Goal: Task Accomplishment & Management: Manage account settings

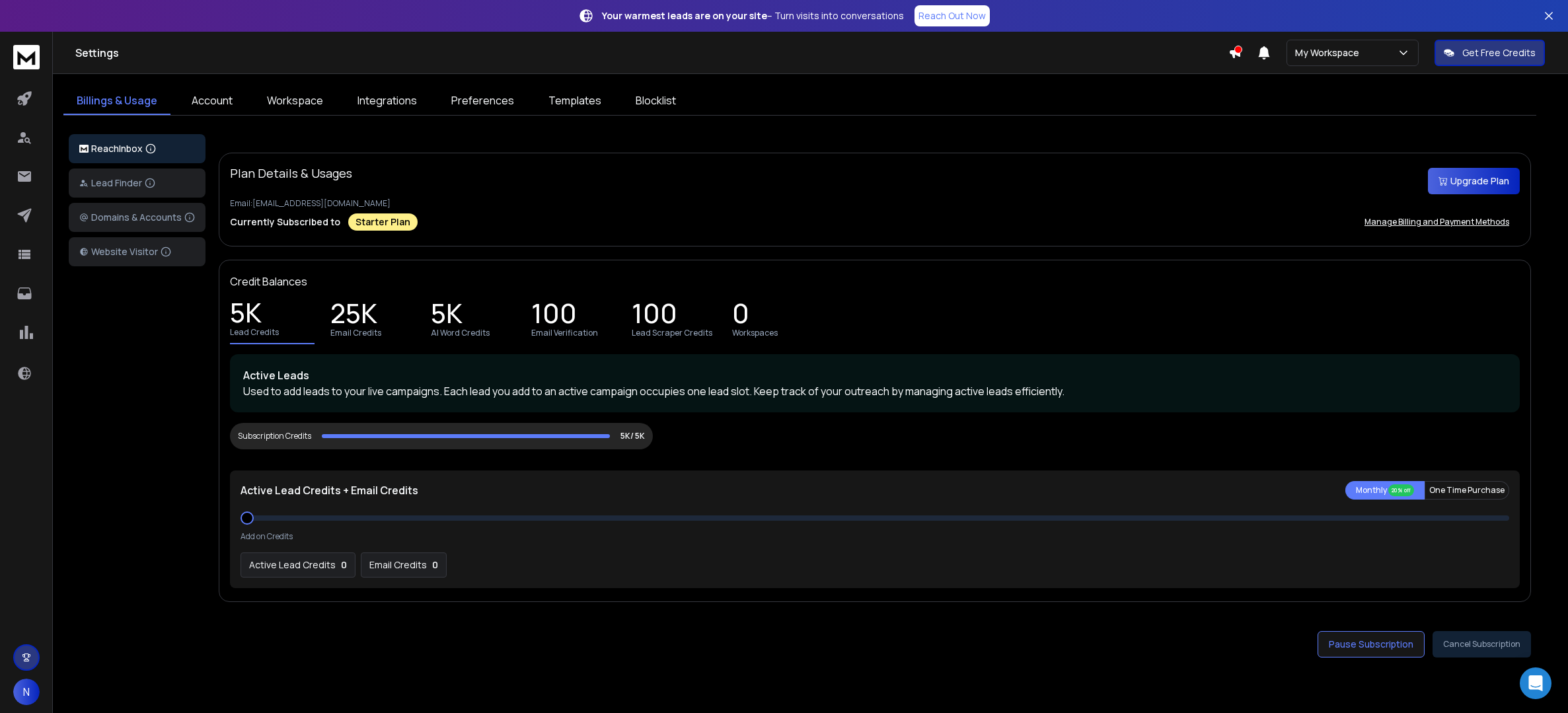
click at [1464, 639] on button "Cancel Subscription" at bounding box center [1482, 643] width 98 height 26
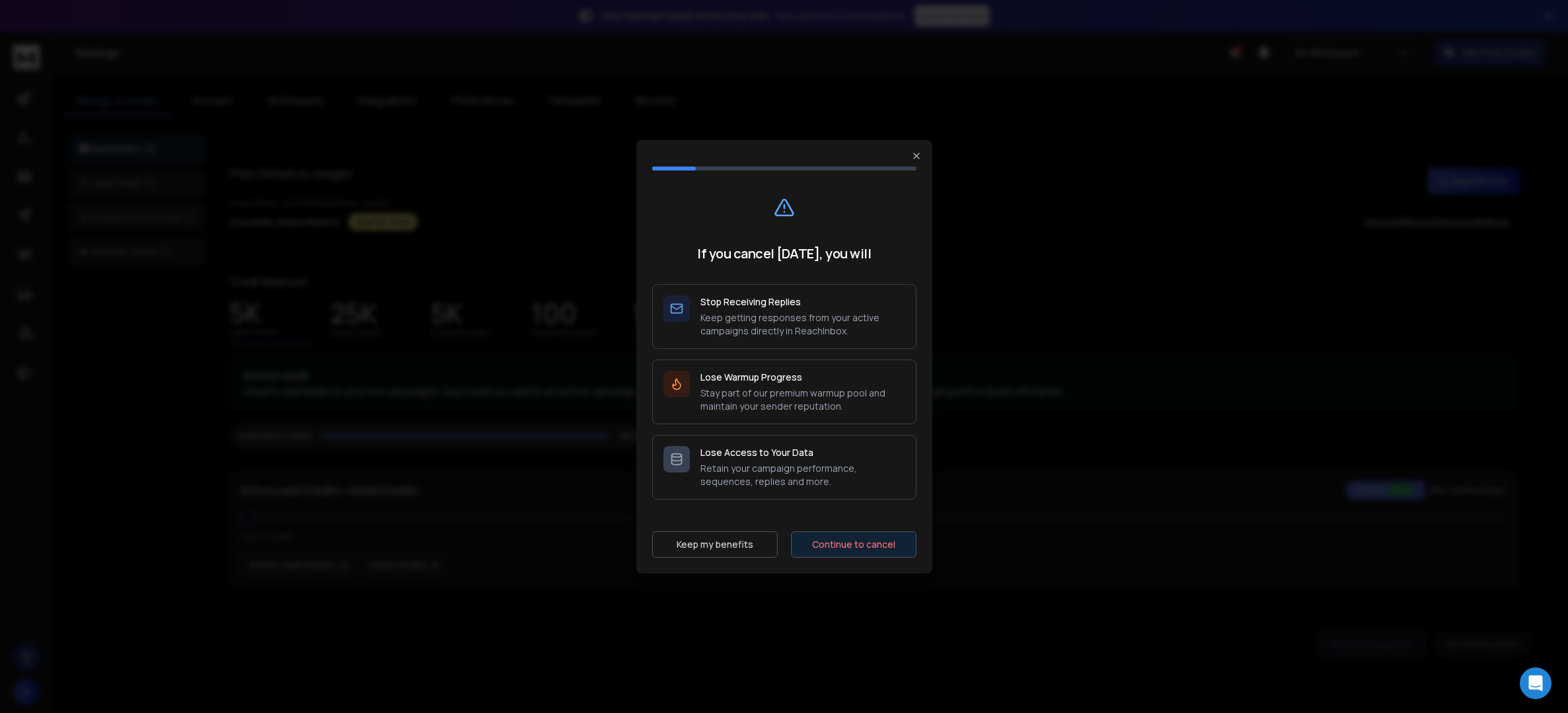
click at [822, 546] on button "Continue to cancel" at bounding box center [854, 544] width 126 height 26
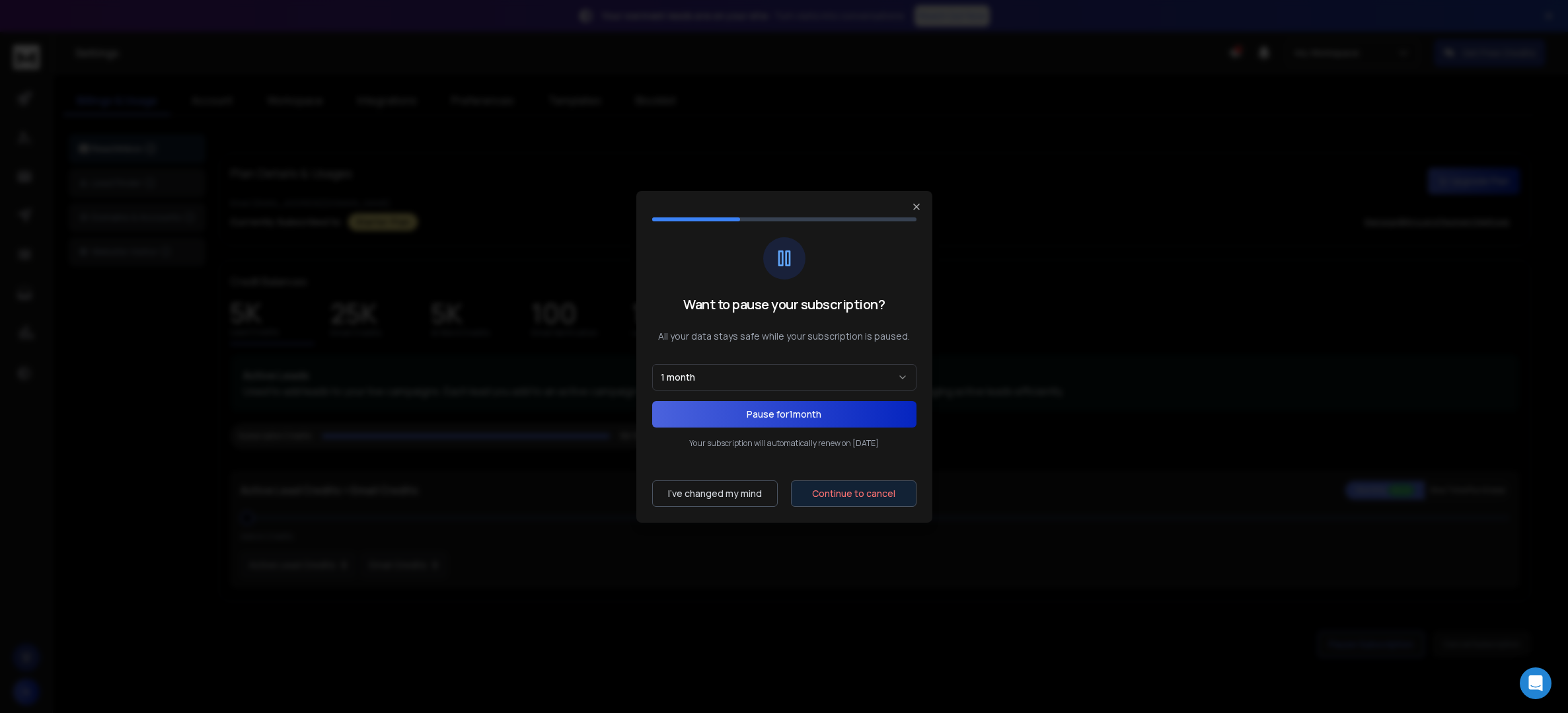
click at [846, 495] on button "Continue to cancel" at bounding box center [854, 493] width 126 height 26
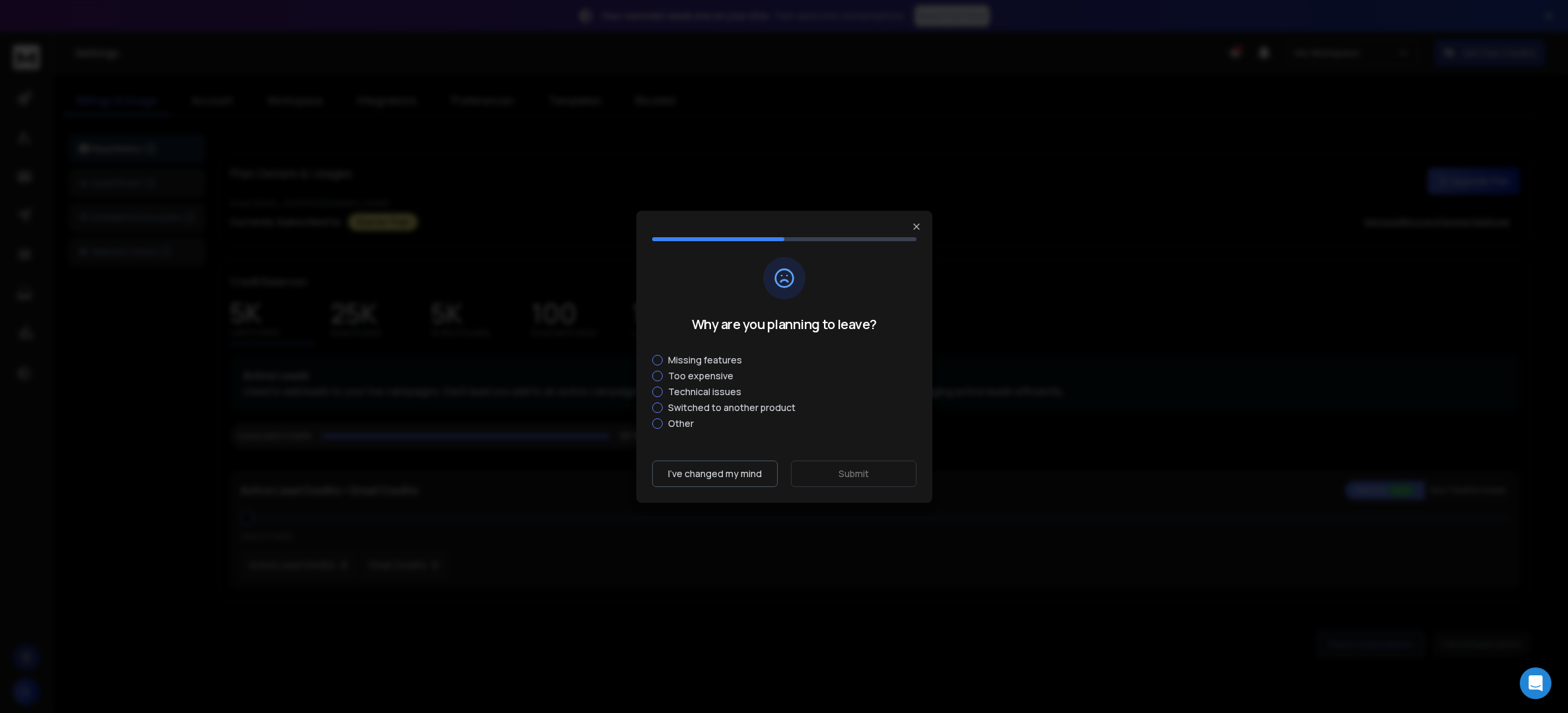
click at [675, 422] on label "Other" at bounding box center [792, 424] width 249 height 9
click at [663, 422] on button "Other" at bounding box center [657, 424] width 10 height 10
click at [756, 473] on button "I've changed my mind" at bounding box center [715, 474] width 126 height 26
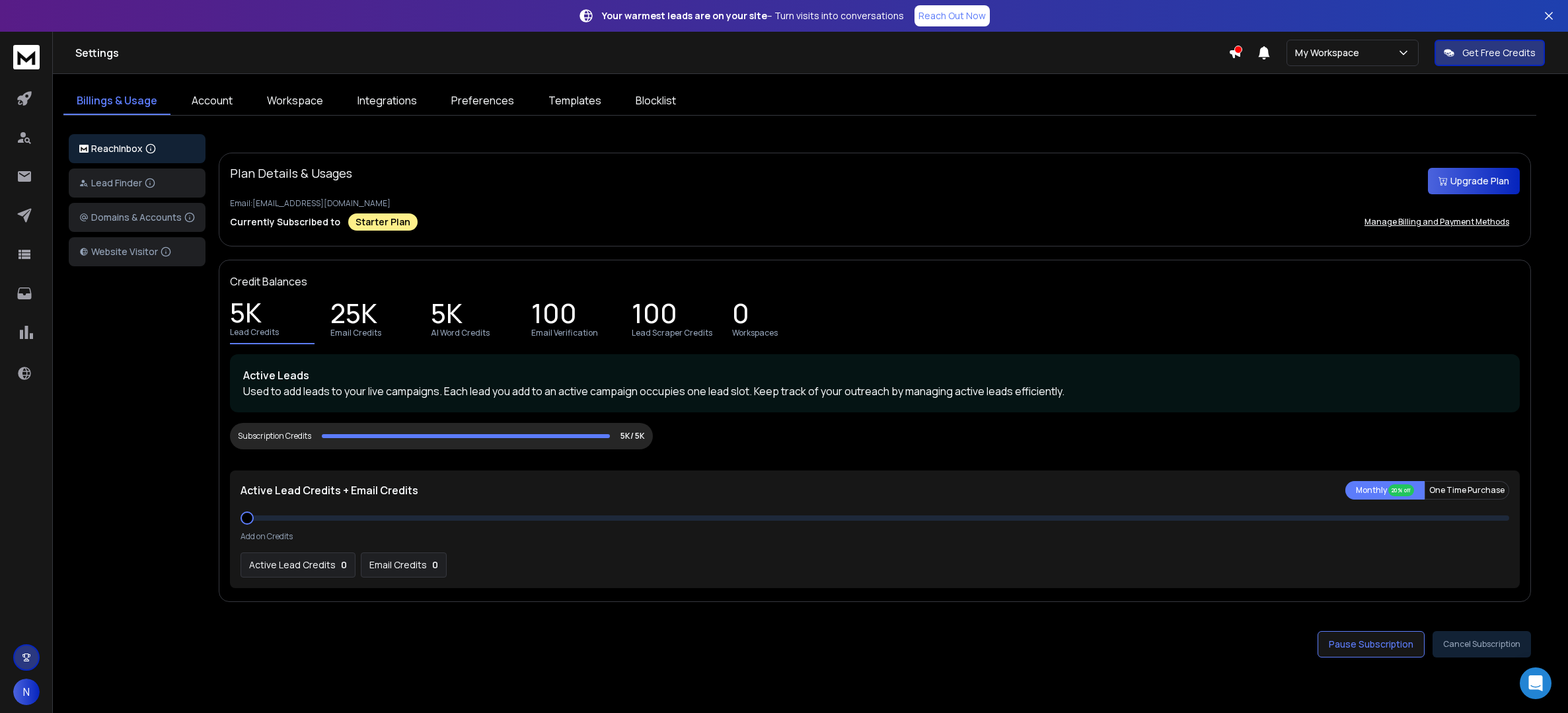
click at [1510, 654] on button "Cancel Subscription" at bounding box center [1482, 643] width 98 height 26
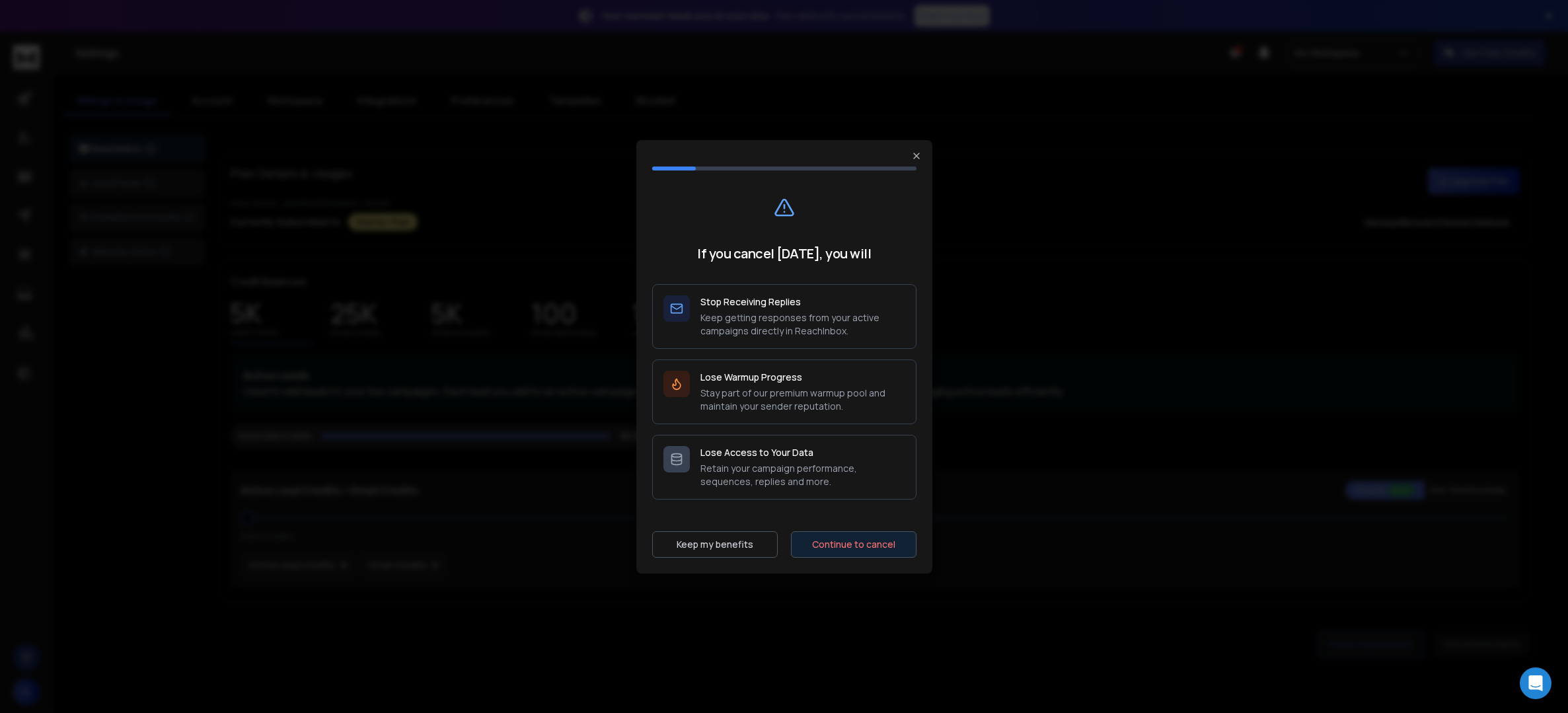
click at [861, 536] on button "Continue to cancel" at bounding box center [854, 544] width 126 height 26
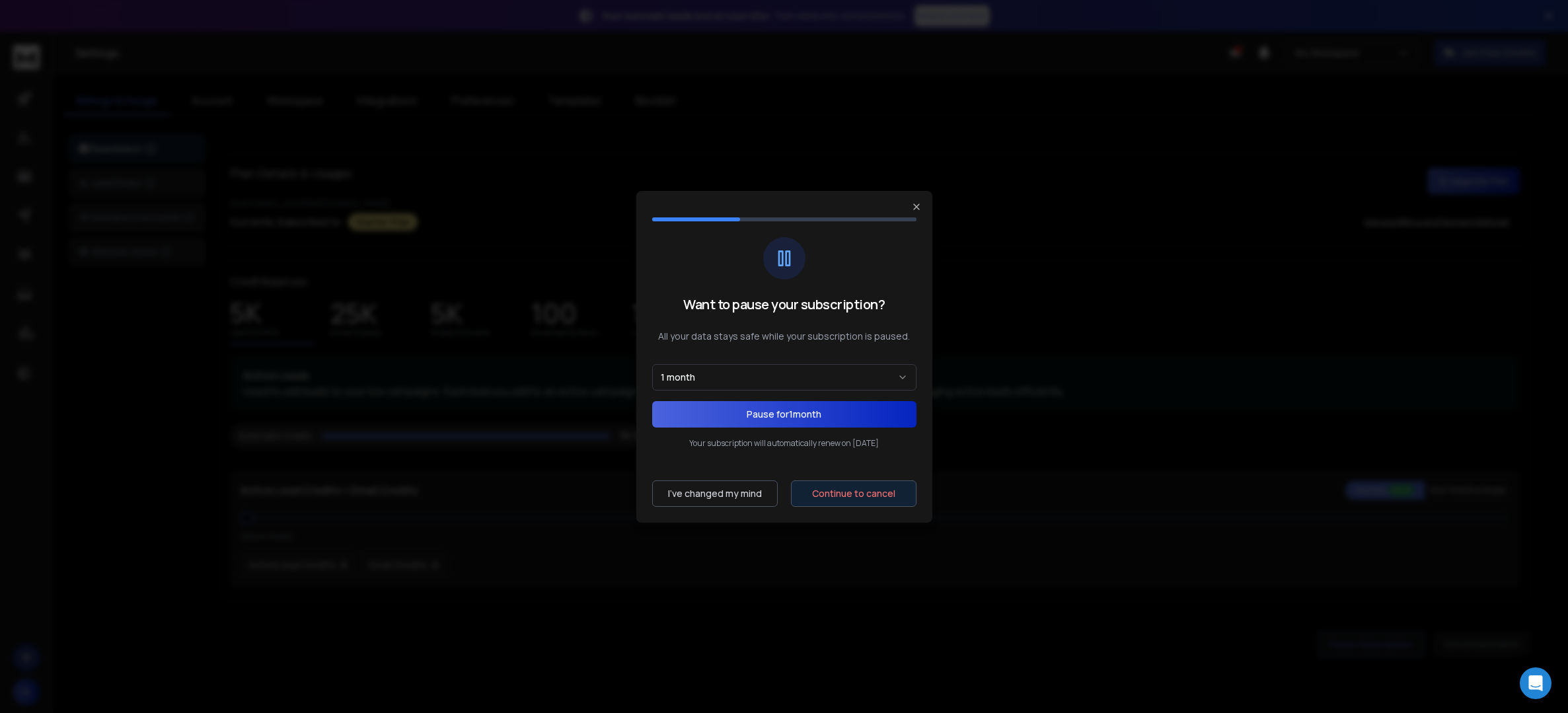
click at [829, 493] on button "Continue to cancel" at bounding box center [854, 493] width 126 height 26
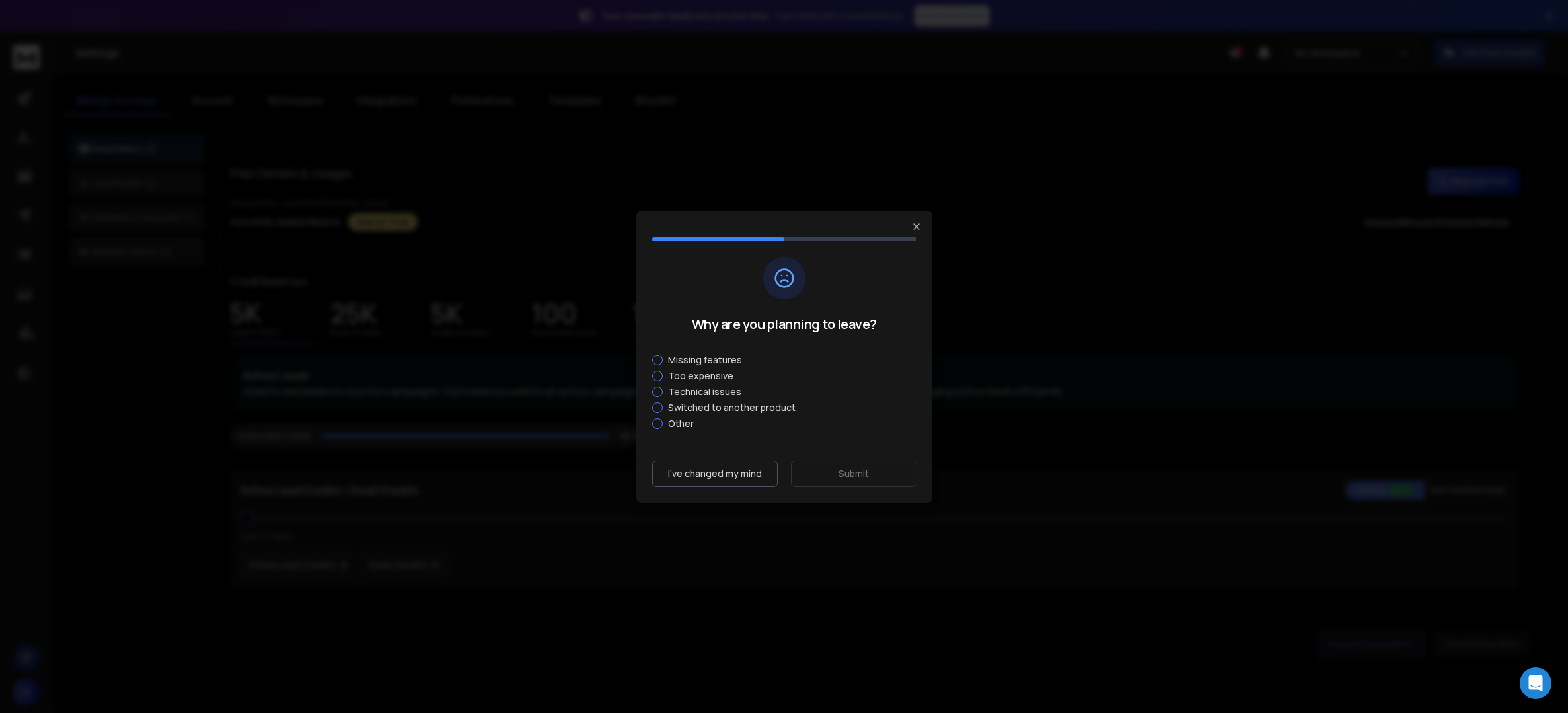
click at [702, 429] on div "Missing features Too expensive Technical issues Switched to another product Oth…" at bounding box center [784, 392] width 264 height 95
click at [683, 422] on label "Other" at bounding box center [792, 424] width 249 height 9
click at [663, 422] on button "Other" at bounding box center [657, 424] width 10 height 10
click at [867, 480] on button "Submit" at bounding box center [854, 474] width 126 height 26
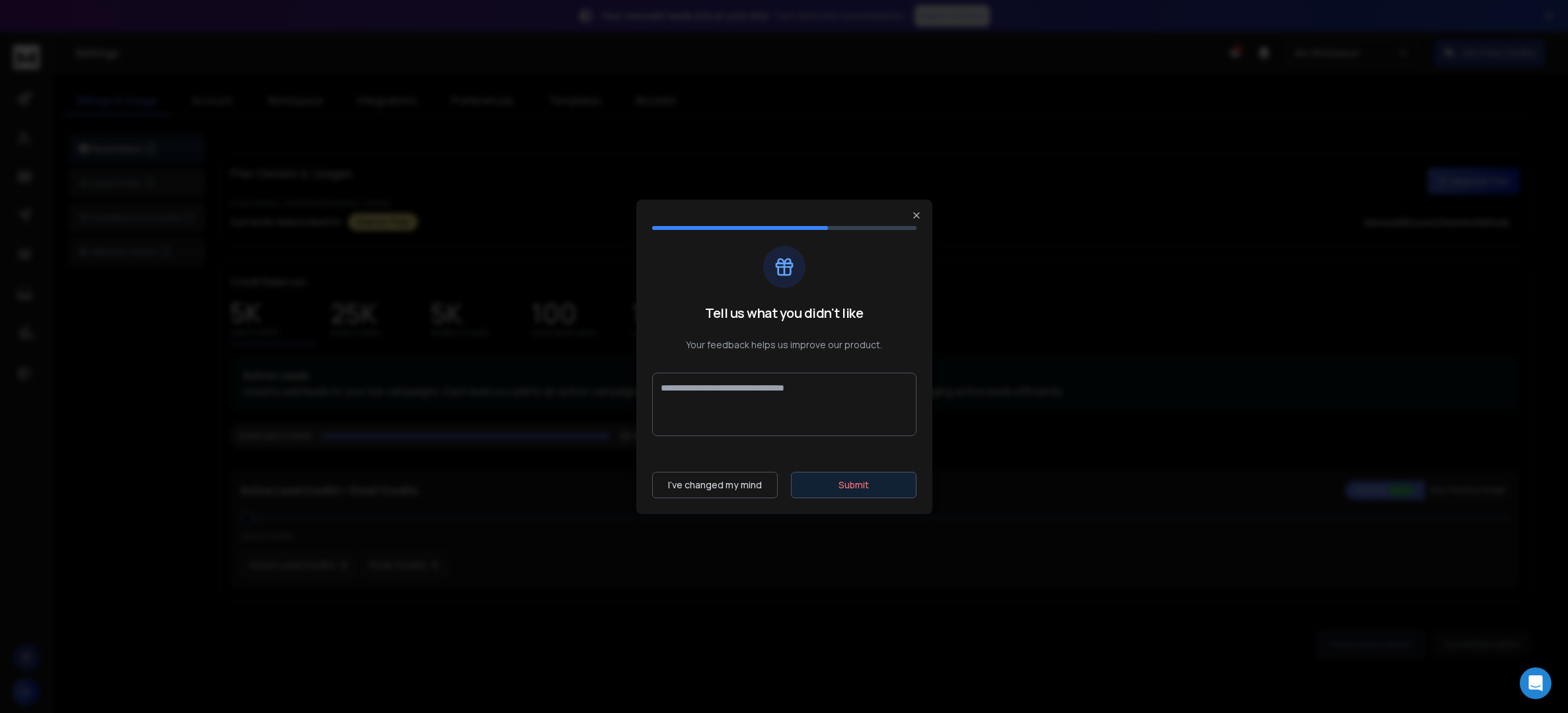
click at [832, 483] on button "Submit" at bounding box center [854, 485] width 126 height 26
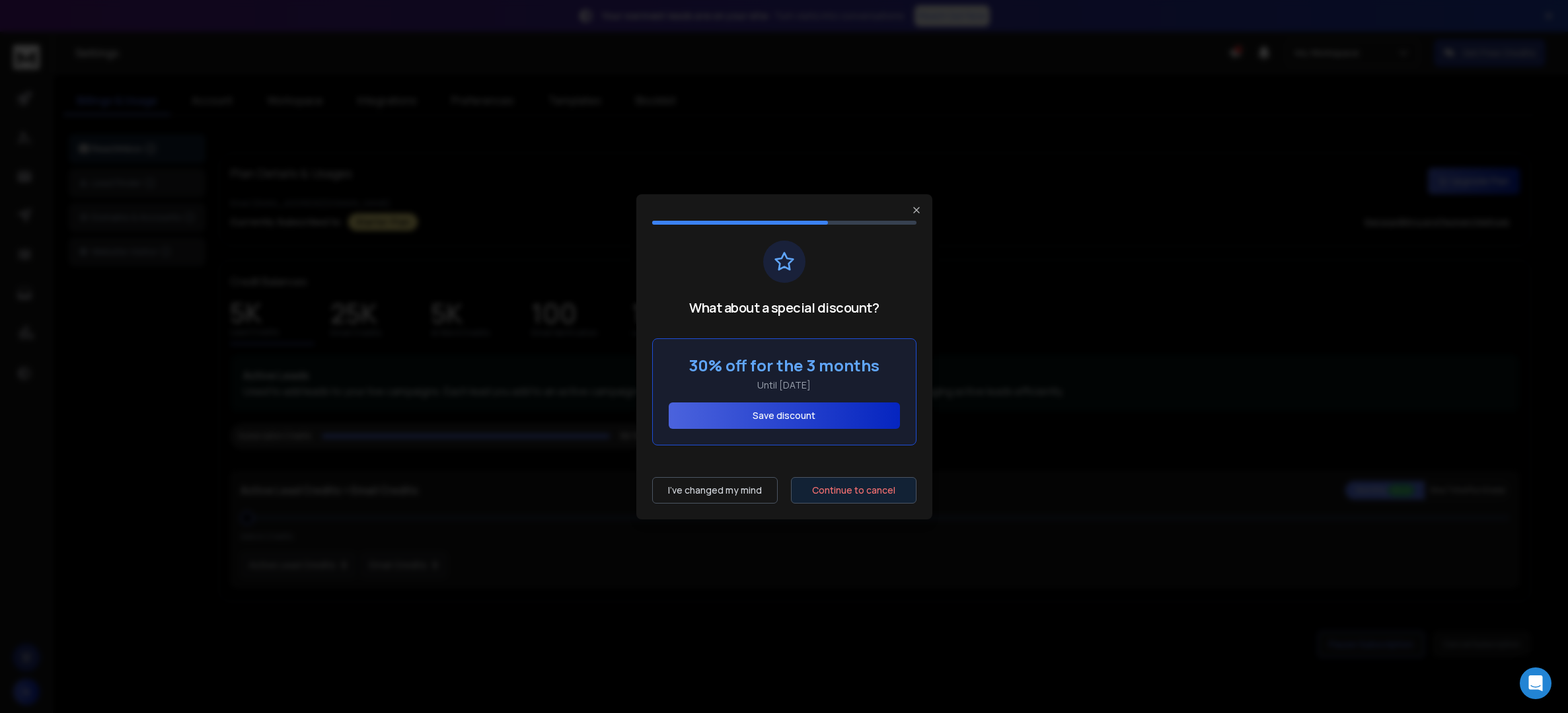
click at [868, 496] on button "Continue to cancel" at bounding box center [854, 490] width 126 height 26
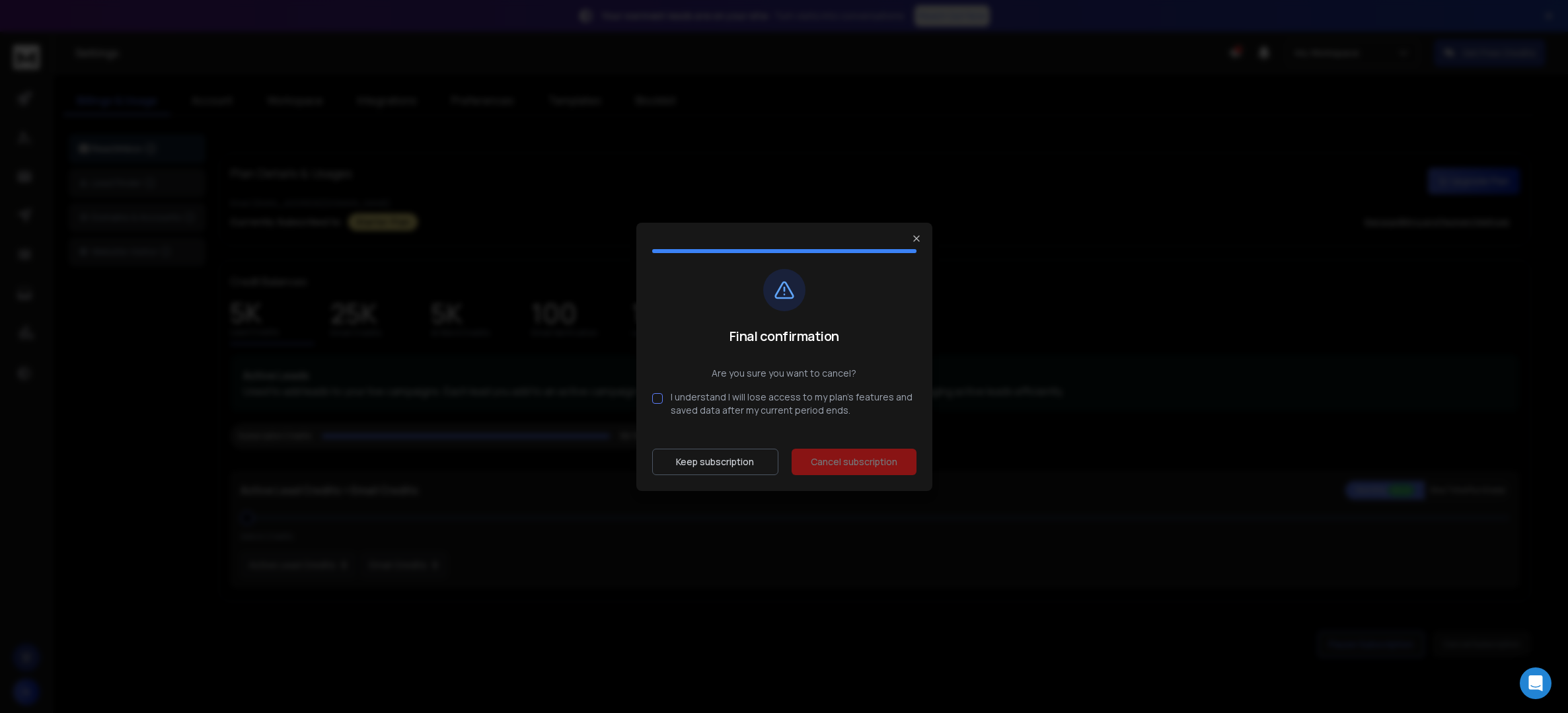
click at [726, 400] on label "I understand I will lose access to my plan's features and saved data after my c…" at bounding box center [794, 403] width 246 height 26
click at [663, 400] on button "I understand I will lose access to my plan's features and saved data after my c…" at bounding box center [657, 398] width 10 height 10
click at [881, 461] on button "Cancel subscription" at bounding box center [854, 462] width 125 height 26
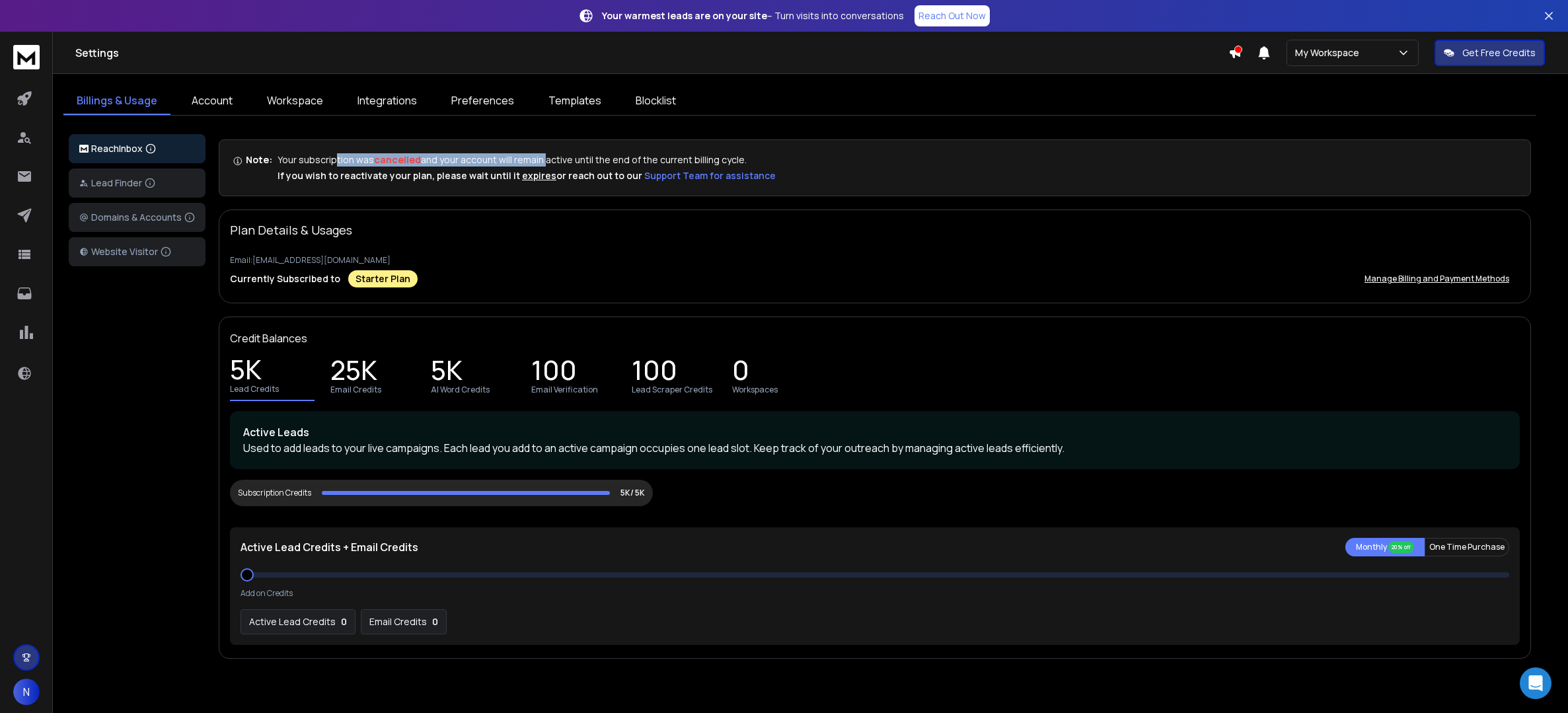
drag, startPoint x: 334, startPoint y: 162, endPoint x: 566, endPoint y: 158, distance: 232.0
click at [538, 158] on p "Your subscription was cancelled and your account will remain active until the e…" at bounding box center [526, 160] width 498 height 14
click at [765, 146] on div "Note: Your subscription was cancelled and your account will remain active until…" at bounding box center [875, 167] width 1312 height 57
drag, startPoint x: 315, startPoint y: 175, endPoint x: 433, endPoint y: 175, distance: 118.0
click at [434, 175] on p "If you wish to reactivate your plan, please wait until it expires or reach out …" at bounding box center [526, 176] width 498 height 14
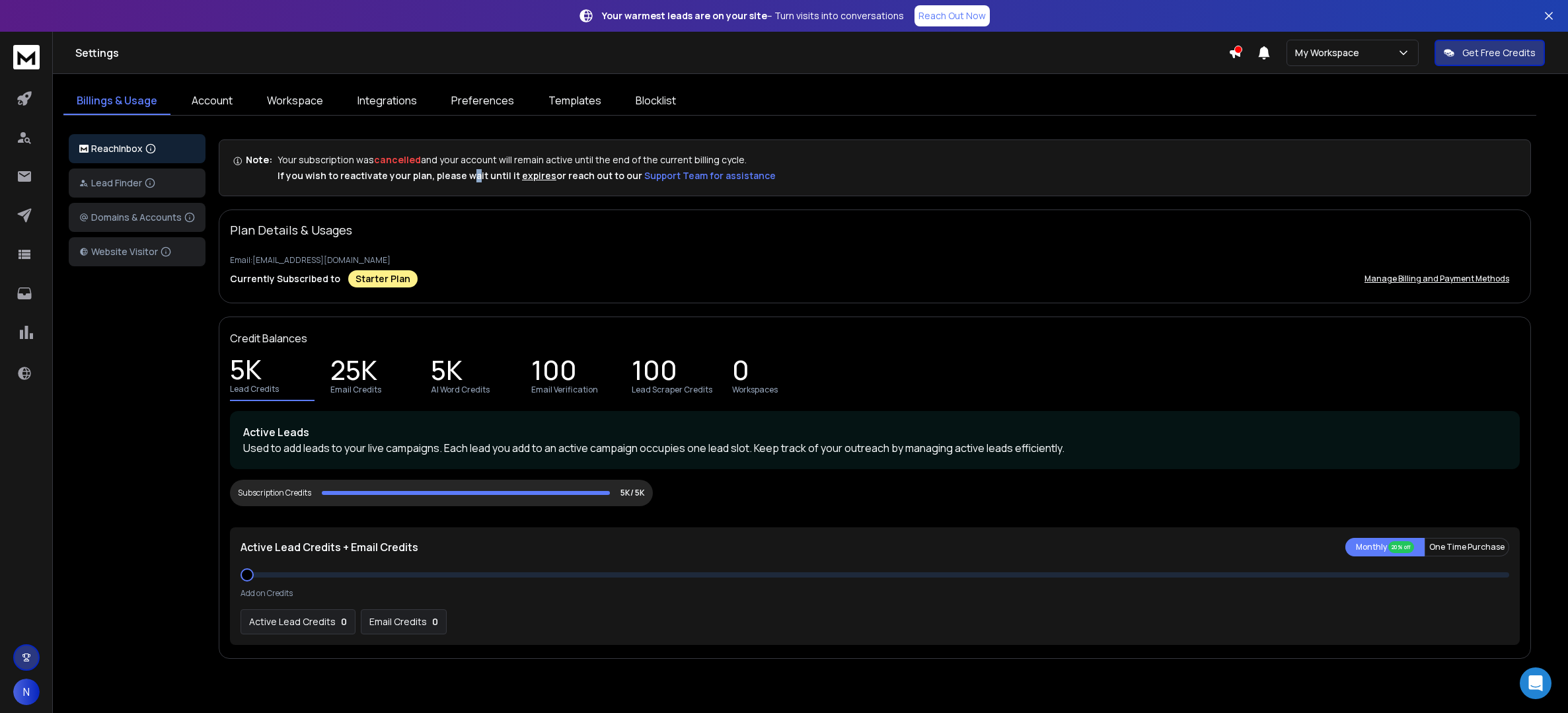
drag, startPoint x: 467, startPoint y: 176, endPoint x: 493, endPoint y: 177, distance: 26.0
click at [481, 176] on p "If you wish to reactivate your plan, please wait until it expires or reach out …" at bounding box center [526, 176] width 498 height 14
click at [589, 176] on p "If you wish to reactivate your plan, please wait until it expires or reach out …" at bounding box center [526, 176] width 498 height 14
click at [1407, 282] on p "Manage Billing and Payment Methods" at bounding box center [1436, 278] width 144 height 10
